Goal: Find specific page/section: Find specific page/section

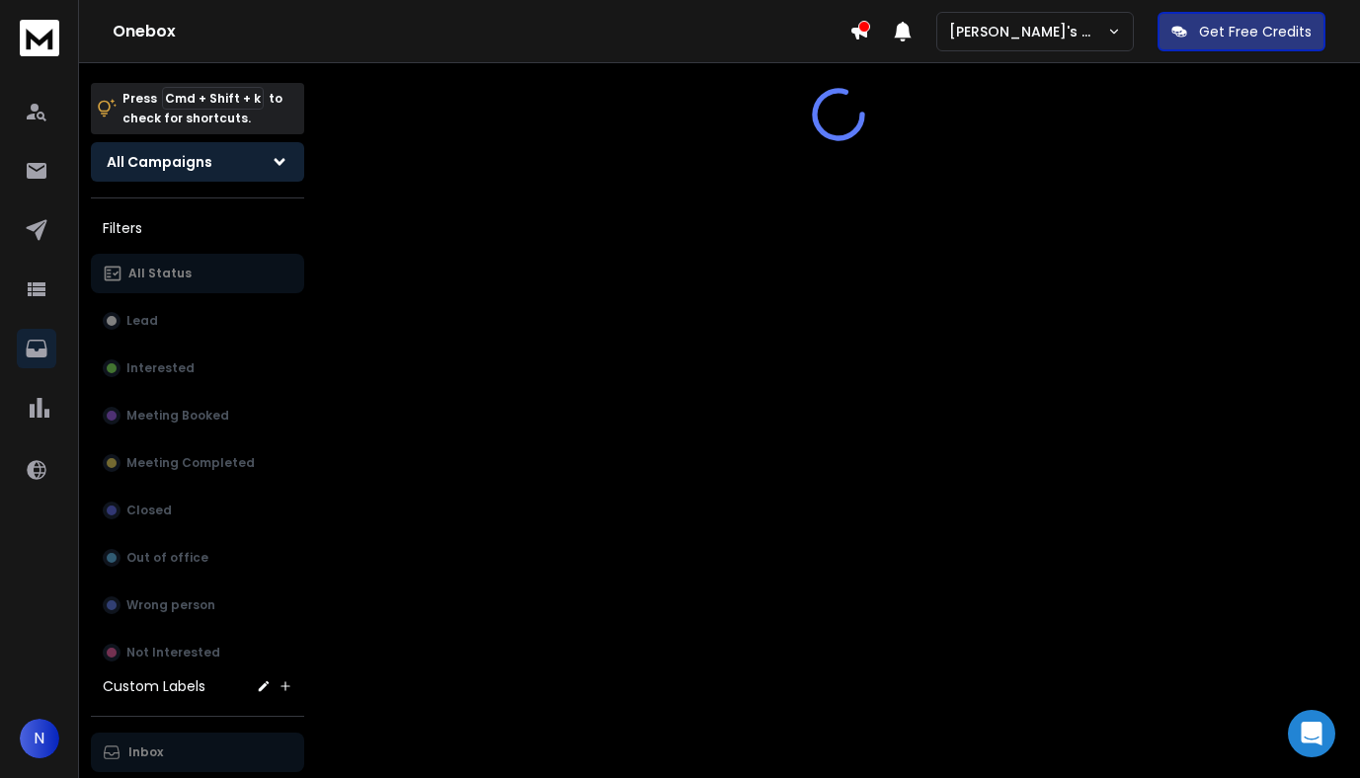
click at [243, 175] on button "All Campaigns" at bounding box center [197, 162] width 213 height 40
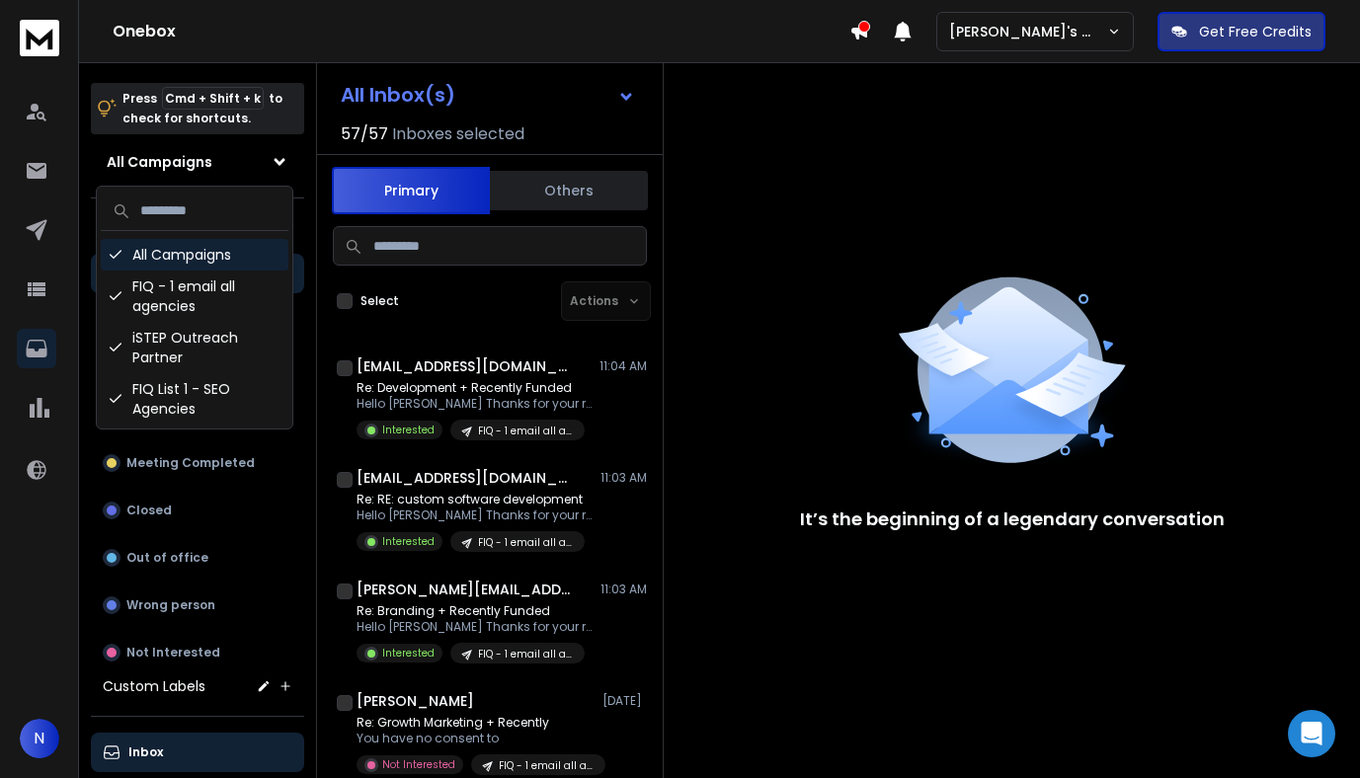
click at [208, 245] on div "All Campaigns" at bounding box center [195, 255] width 188 height 32
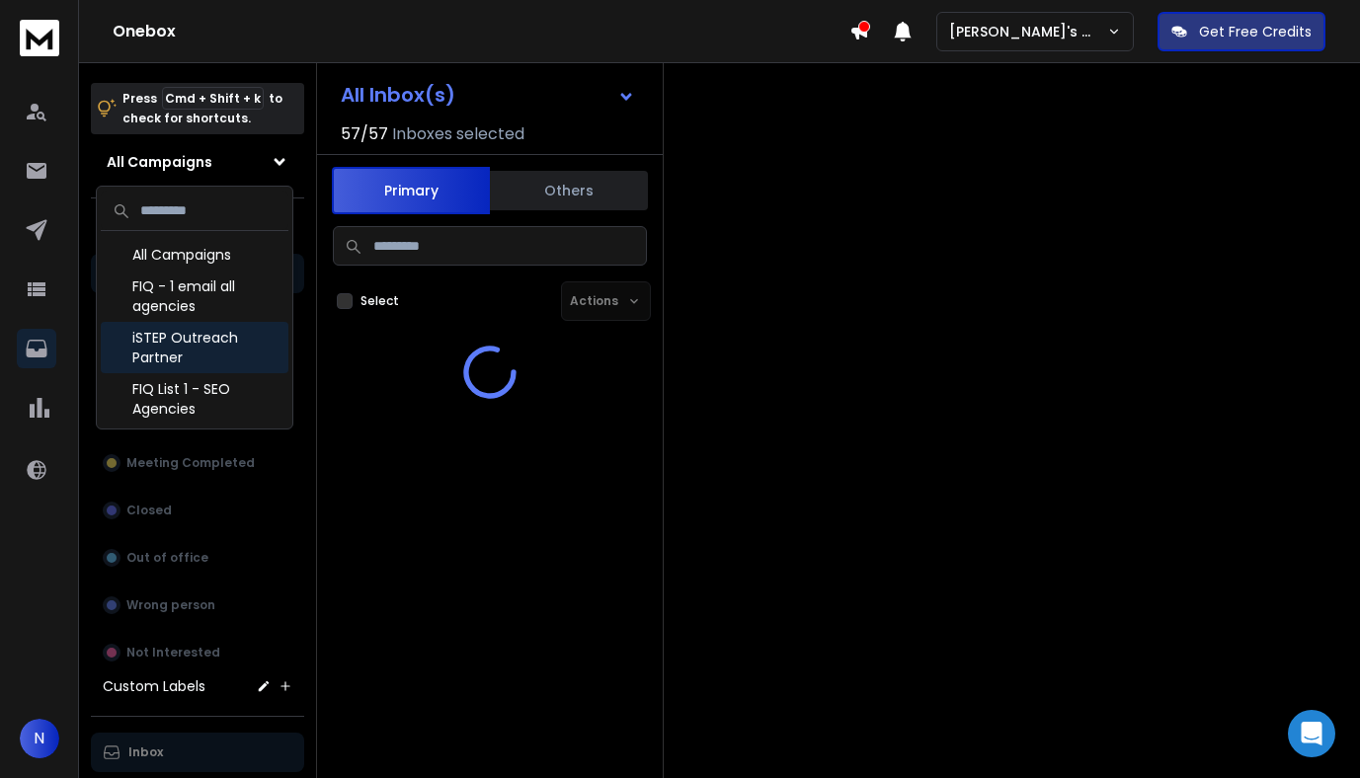
click at [194, 357] on div "iSTEP Outreach Partner" at bounding box center [195, 347] width 188 height 51
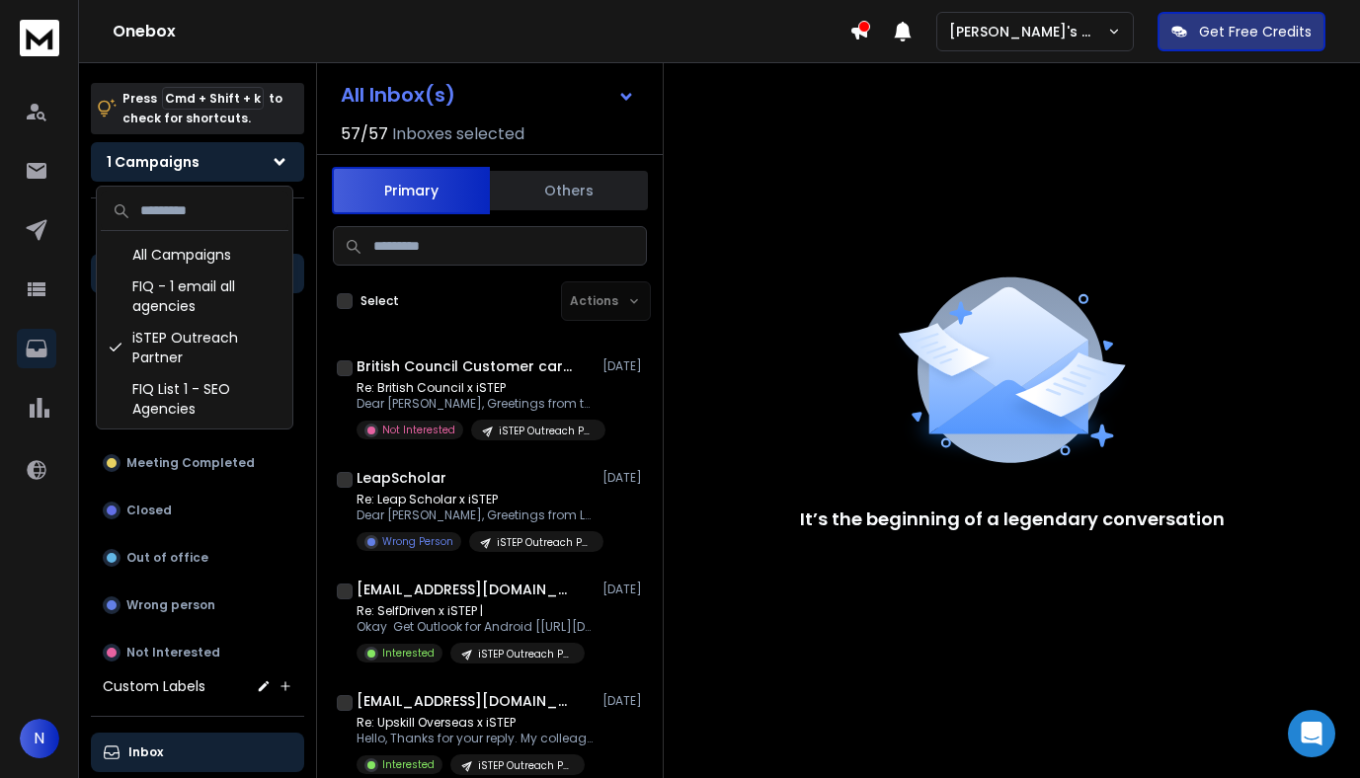
click at [274, 153] on icon at bounding box center [280, 162] width 18 height 18
